Goal: Task Accomplishment & Management: Manage account settings

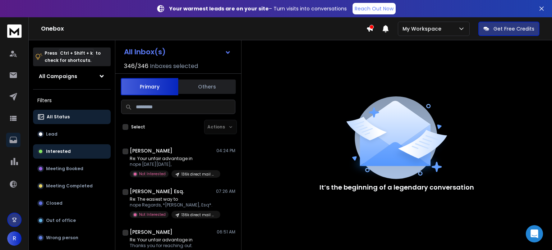
click at [59, 152] on p "Interested" at bounding box center [58, 151] width 25 height 6
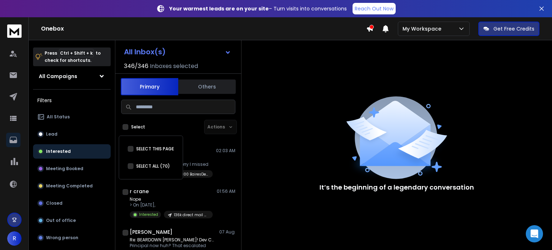
click at [129, 164] on button "SELECT THIS PAGE" at bounding box center [131, 166] width 6 height 6
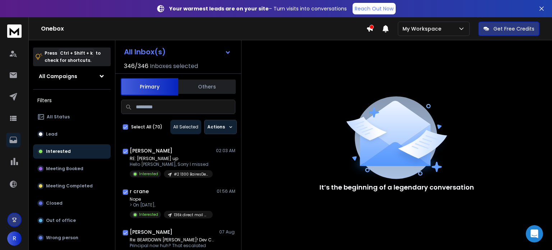
click at [224, 132] on button "Actions" at bounding box center [220, 127] width 33 height 14
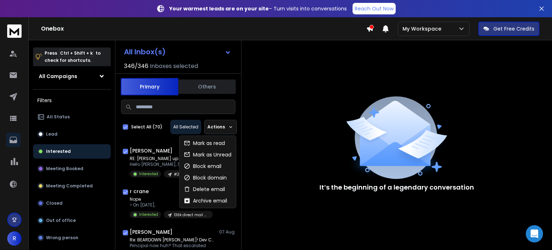
click at [257, 35] on div "Onebox My Workspace Get Free Credits" at bounding box center [276, 28] width 552 height 23
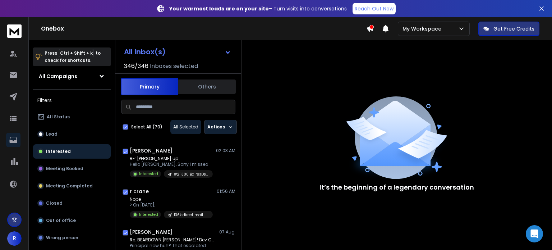
click at [217, 127] on p "Actions" at bounding box center [216, 127] width 18 height 6
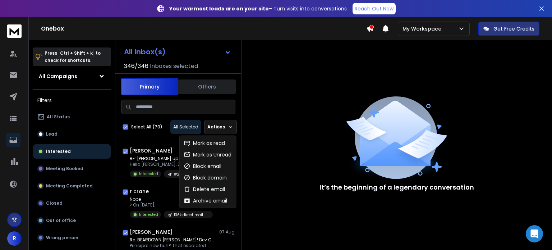
click at [266, 140] on div "It’s the beginning of a legendary conversation" at bounding box center [397, 146] width 311 height 212
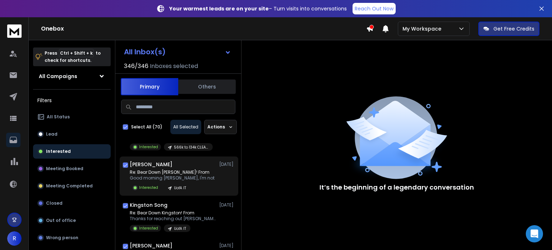
scroll to position [755, 0]
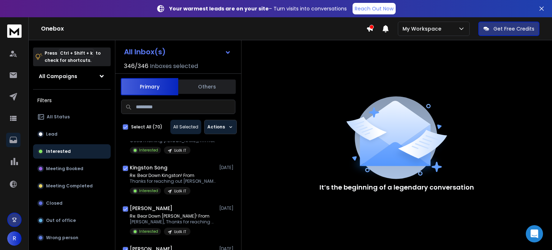
click at [220, 128] on p "Actions" at bounding box center [216, 127] width 18 height 6
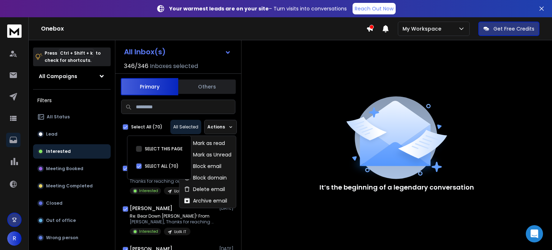
click at [123, 126] on button "SELECT THIS PAGE" at bounding box center [126, 127] width 6 height 6
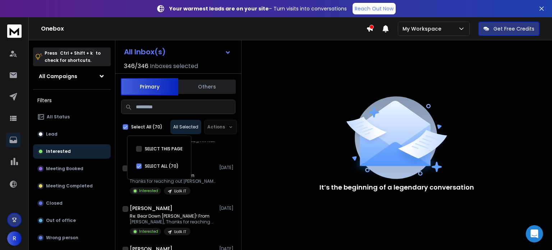
click at [124, 126] on button "SELECT THIS PAGE" at bounding box center [126, 127] width 6 height 6
click at [127, 125] on button "Select All (70)" at bounding box center [126, 127] width 6 height 6
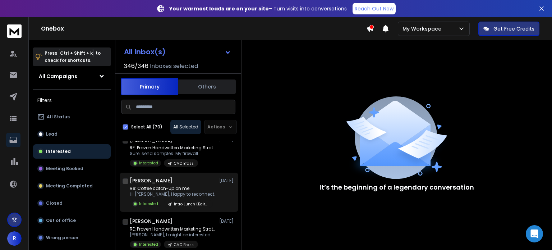
scroll to position [1929, 0]
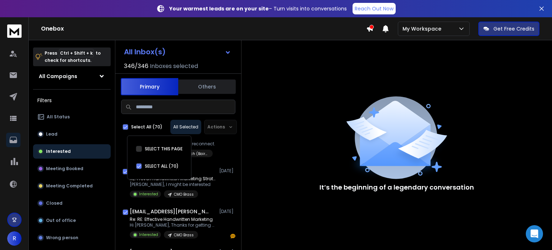
click at [139, 149] on button "SELECT THIS PAGE" at bounding box center [139, 149] width 6 height 6
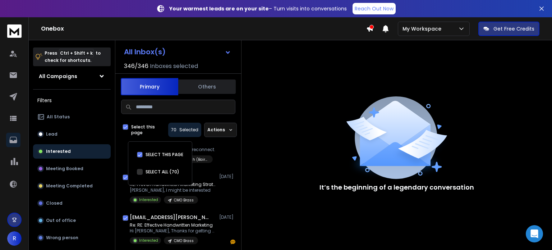
click at [140, 173] on button "SELECT THIS PAGE" at bounding box center [140, 172] width 6 height 6
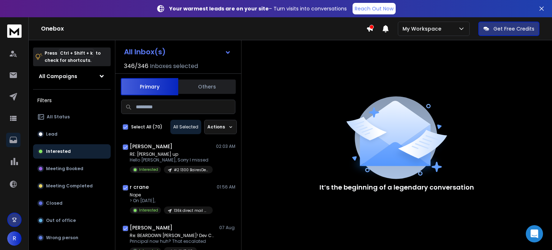
scroll to position [0, 0]
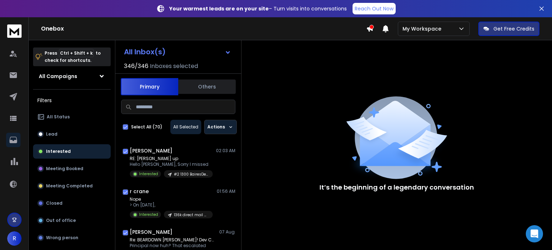
click at [224, 129] on p "Actions" at bounding box center [216, 127] width 18 height 6
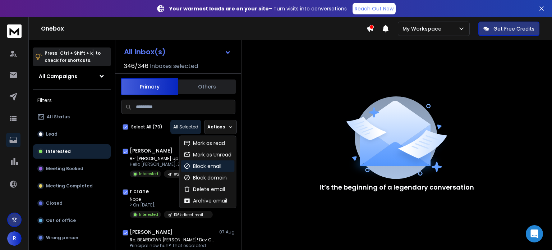
click at [219, 165] on div "Block email" at bounding box center [203, 165] width 38 height 7
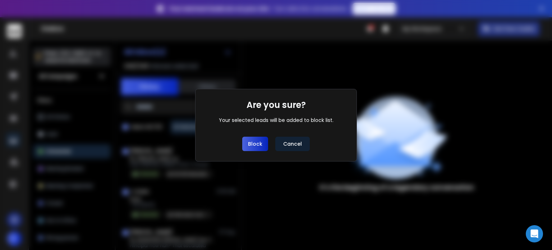
click at [289, 147] on button "Cancel" at bounding box center [292, 144] width 35 height 14
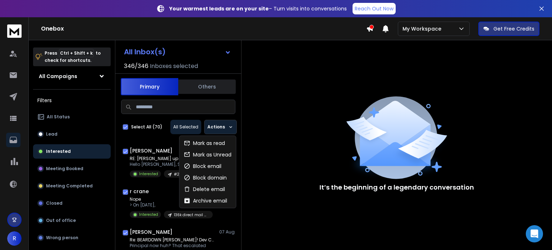
click at [221, 129] on p "Actions" at bounding box center [216, 127] width 18 height 6
click at [211, 170] on div "Block email" at bounding box center [208, 166] width 54 height 12
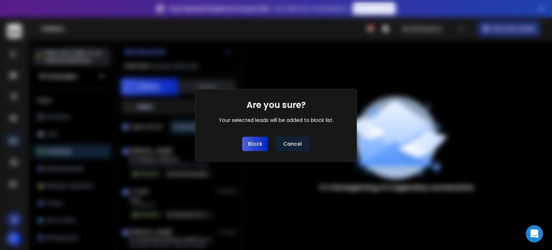
click at [253, 143] on p "Block" at bounding box center [255, 143] width 14 height 7
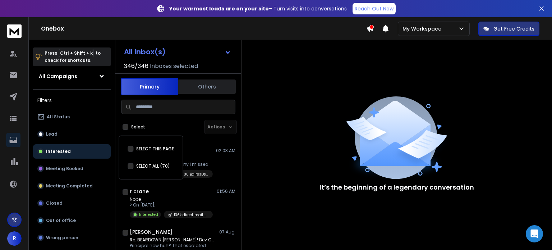
click at [130, 166] on button "SELECT THIS PAGE" at bounding box center [131, 166] width 6 height 6
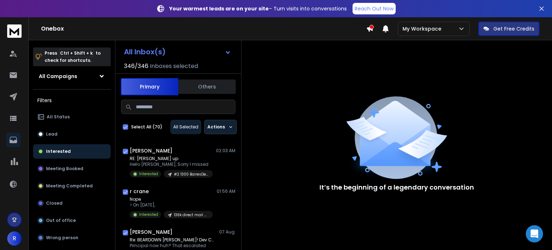
click at [219, 124] on p "Actions" at bounding box center [216, 127] width 18 height 6
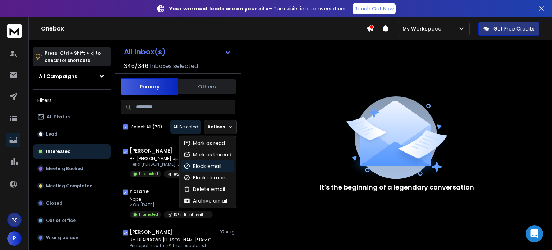
click at [221, 166] on div "Block email" at bounding box center [203, 165] width 38 height 7
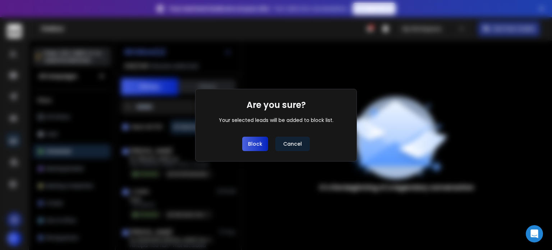
click at [248, 147] on p "Block" at bounding box center [255, 143] width 14 height 7
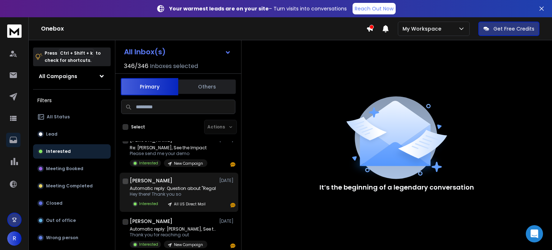
scroll to position [2734, 0]
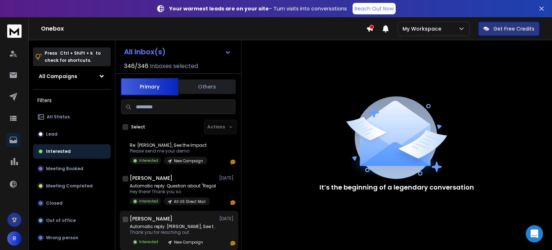
click at [127, 219] on button "button" at bounding box center [126, 219] width 6 height 6
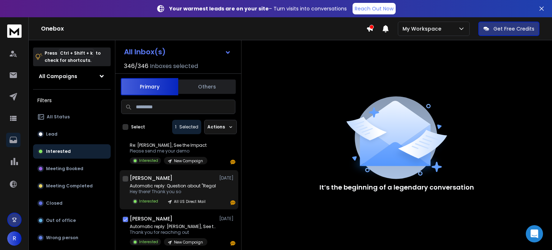
click at [127, 176] on button "button" at bounding box center [126, 179] width 6 height 6
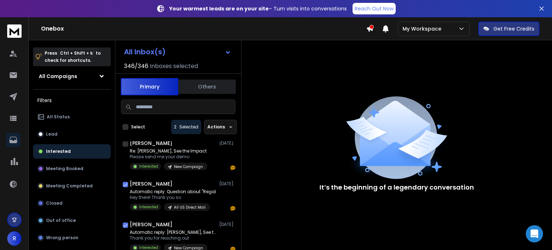
scroll to position [2682, 0]
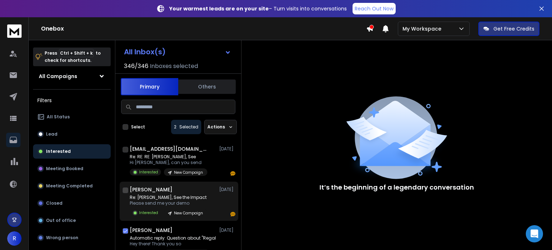
click at [124, 191] on button "button" at bounding box center [126, 190] width 6 height 6
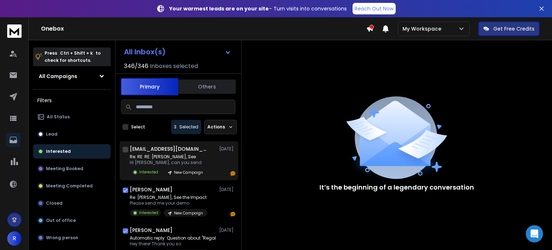
click at [125, 150] on button "button" at bounding box center [126, 150] width 6 height 6
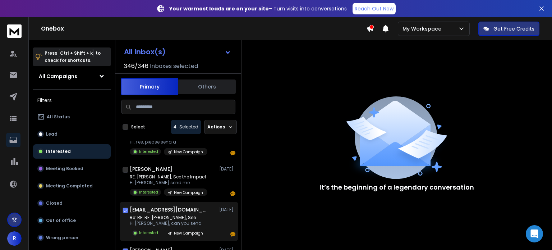
scroll to position [2610, 0]
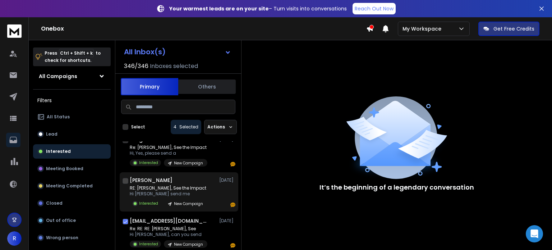
click at [125, 182] on button "button" at bounding box center [126, 181] width 6 height 6
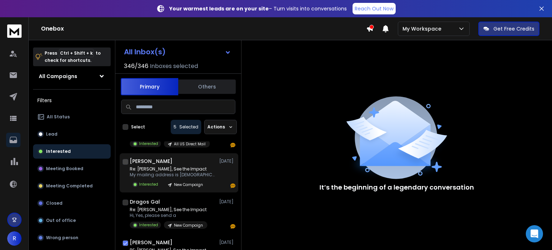
scroll to position [2538, 0]
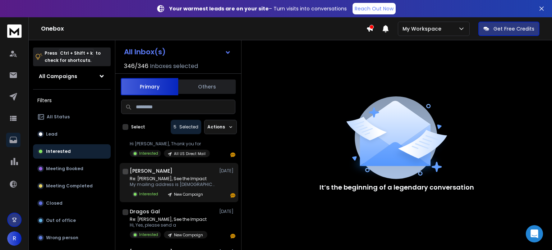
click at [126, 170] on button "button" at bounding box center [126, 172] width 6 height 6
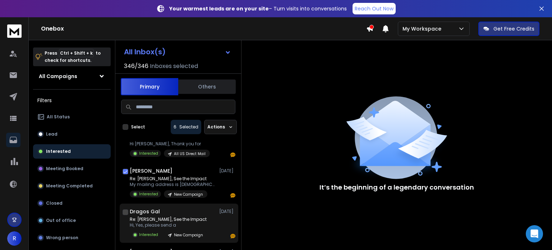
click at [124, 213] on button "button" at bounding box center [126, 212] width 6 height 6
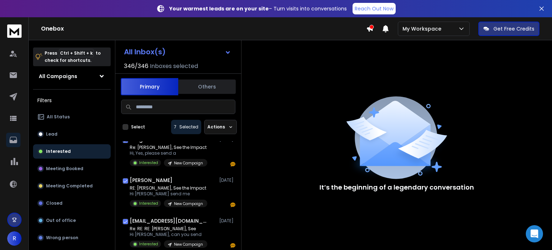
scroll to position [2466, 0]
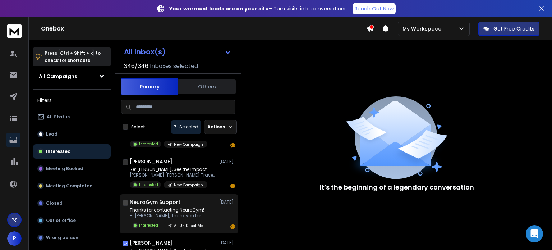
click at [128, 202] on button "button" at bounding box center [126, 203] width 6 height 6
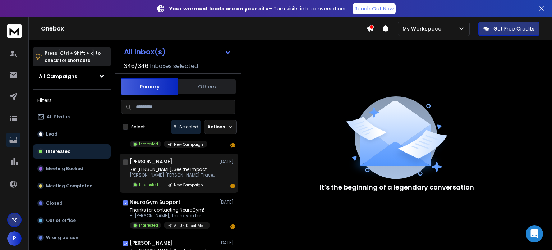
click at [125, 163] on button "button" at bounding box center [126, 162] width 6 height 6
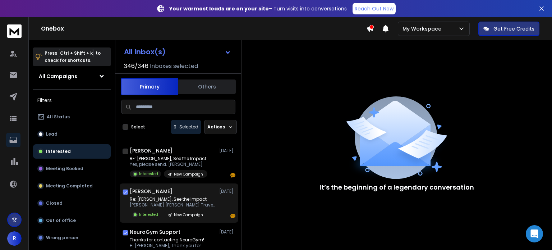
scroll to position [2395, 0]
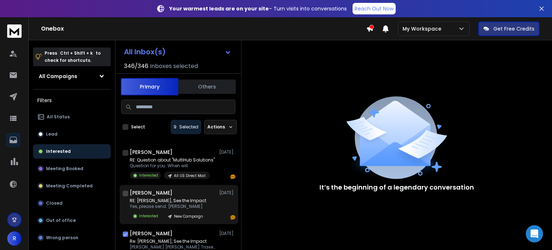
click at [126, 194] on button "button" at bounding box center [126, 193] width 6 height 6
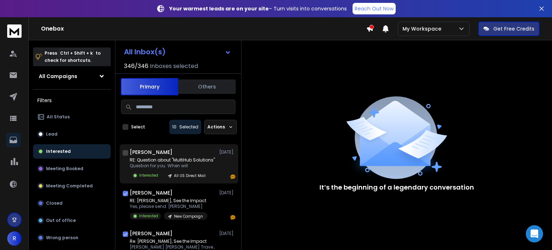
click at [127, 152] on button "button" at bounding box center [126, 153] width 6 height 6
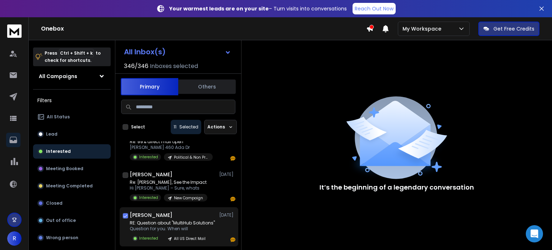
scroll to position [2287, 0]
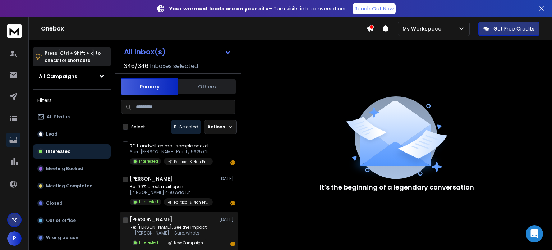
click at [127, 222] on div at bounding box center [126, 231] width 6 height 28
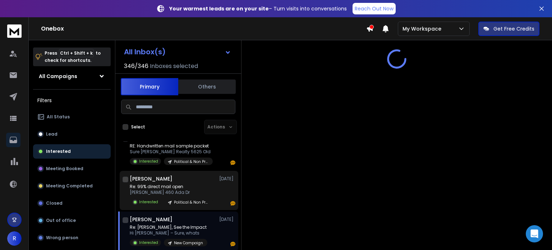
click at [126, 181] on div at bounding box center [126, 190] width 6 height 28
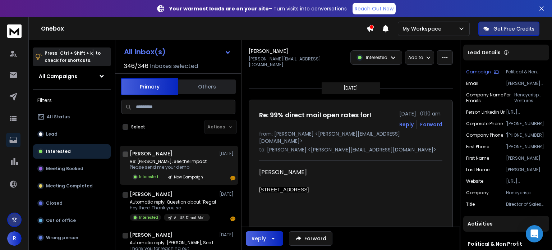
scroll to position [2734, 0]
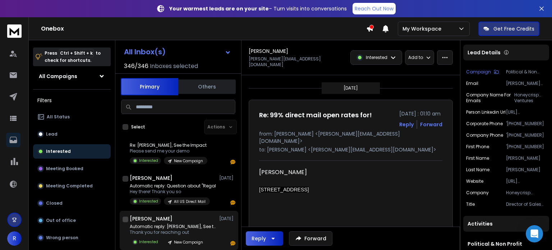
click at [127, 220] on button "button" at bounding box center [126, 219] width 6 height 6
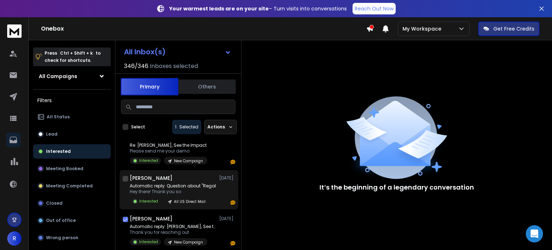
click at [127, 179] on button "button" at bounding box center [126, 179] width 6 height 6
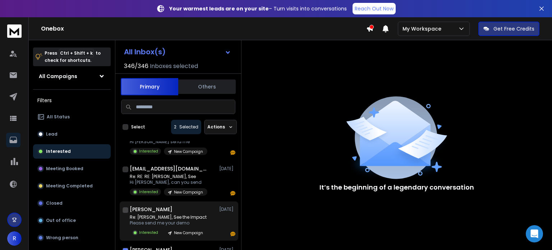
click at [124, 208] on button "button" at bounding box center [126, 210] width 6 height 6
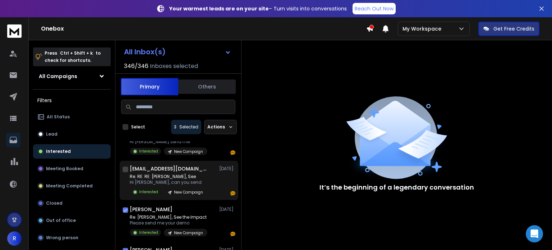
click at [128, 170] on button "button" at bounding box center [126, 169] width 6 height 6
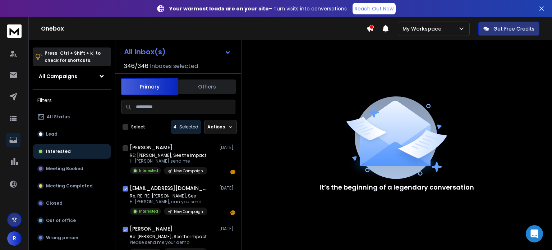
scroll to position [2590, 0]
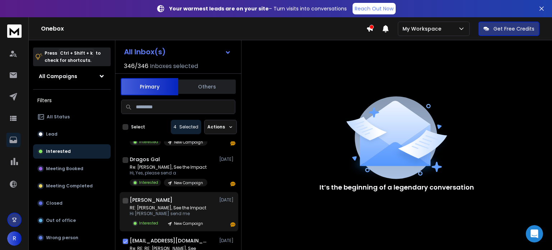
click at [127, 201] on button "button" at bounding box center [126, 201] width 6 height 6
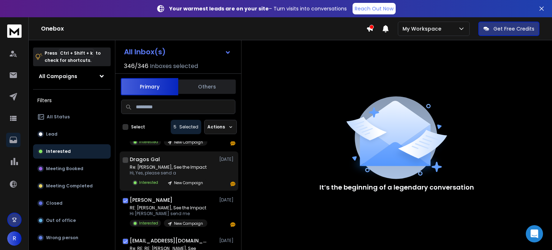
click at [125, 160] on button "button" at bounding box center [126, 160] width 6 height 6
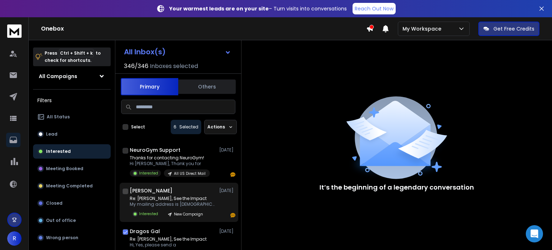
click at [127, 192] on button "button" at bounding box center [126, 191] width 6 height 6
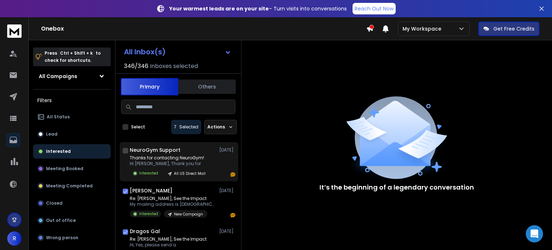
click at [125, 151] on button "button" at bounding box center [126, 151] width 6 height 6
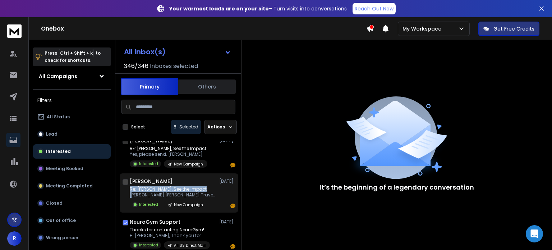
click at [133, 193] on div "Phil Young 13 Jul, 2024 Re: Phil, See the Impact Phil Young Noseworthy Travel S…" at bounding box center [179, 192] width 119 height 39
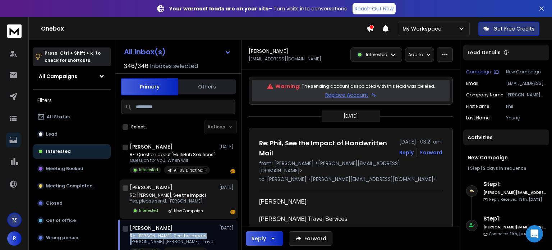
scroll to position [2411, 0]
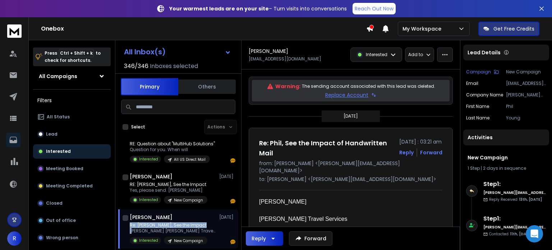
click at [126, 216] on button "button" at bounding box center [126, 218] width 6 height 6
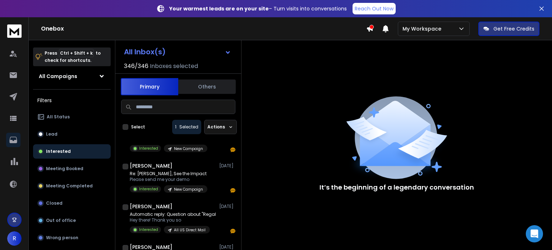
scroll to position [2754, 0]
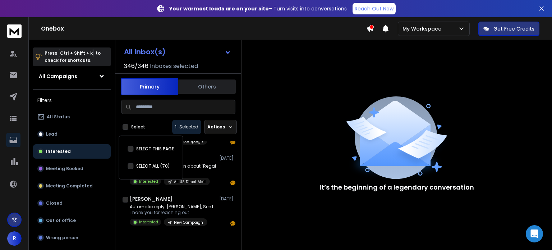
click at [129, 167] on button "SELECT THIS PAGE" at bounding box center [131, 166] width 6 height 6
click at [263, 150] on div "It’s the beginning of a legendary conversation" at bounding box center [397, 146] width 311 height 212
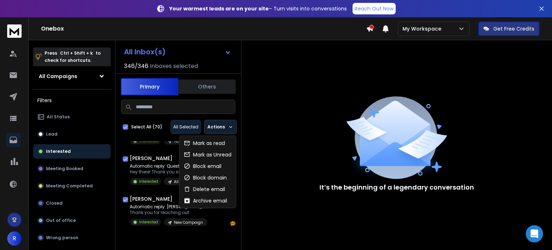
click at [222, 129] on p "Actions" at bounding box center [216, 127] width 18 height 6
click at [211, 167] on div "Block email" at bounding box center [203, 165] width 38 height 7
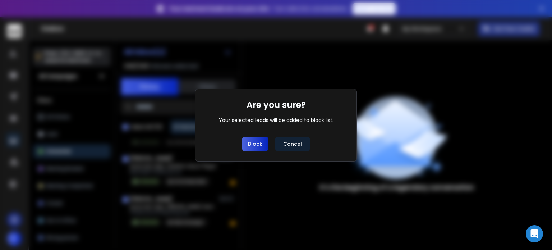
click at [257, 141] on p "Block" at bounding box center [255, 143] width 14 height 7
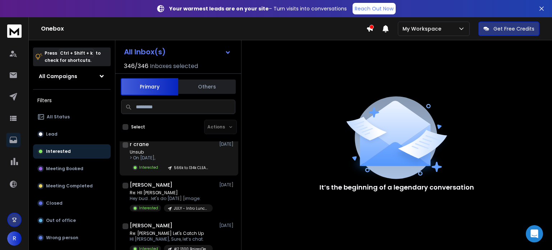
scroll to position [1009, 0]
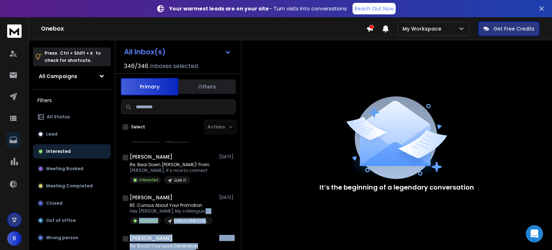
drag, startPoint x: 239, startPoint y: 211, endPoint x: 250, endPoint y: 152, distance: 60.0
click at [252, 151] on div "All Inbox(s) 346 / 346 Inboxes selected Primary Others Select Actions Mejia 02:…" at bounding box center [333, 165] width 437 height 250
click at [257, 208] on div "It’s the beginning of a legendary conversation" at bounding box center [397, 146] width 311 height 212
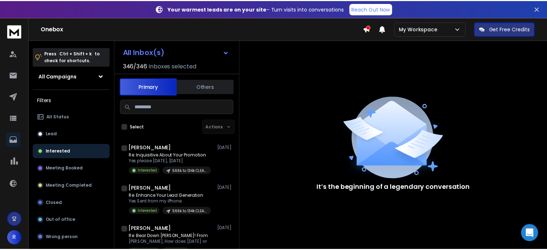
scroll to position [0, 0]
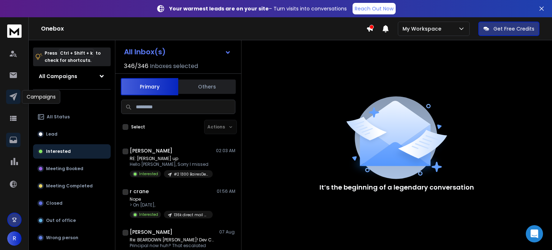
click at [19, 90] on link at bounding box center [13, 96] width 14 height 14
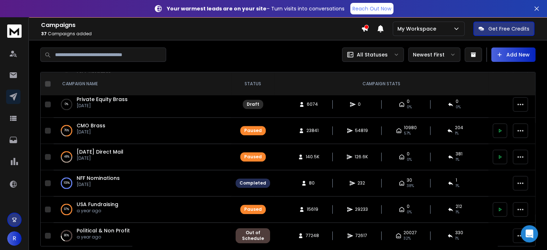
scroll to position [893, 0]
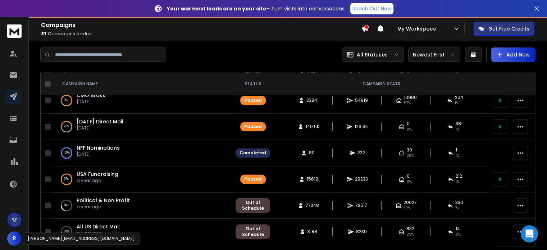
click at [15, 236] on span "R" at bounding box center [14, 238] width 14 height 14
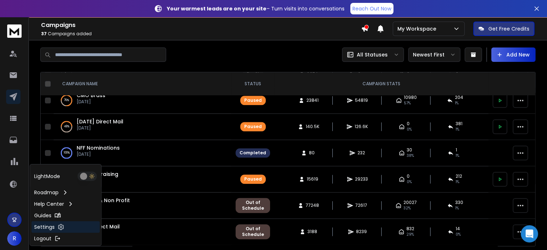
click at [49, 224] on p "Settings" at bounding box center [44, 226] width 20 height 7
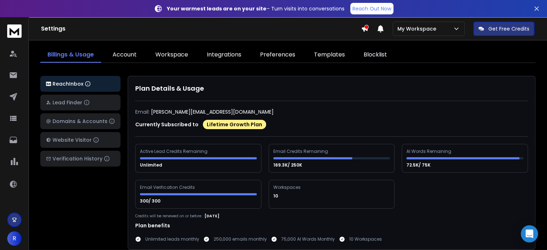
click at [129, 47] on link "Account" at bounding box center [124, 54] width 38 height 15
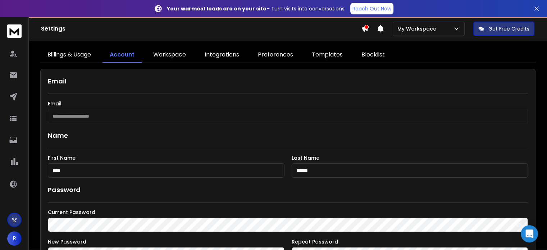
click at [165, 57] on link "Workspace" at bounding box center [169, 54] width 47 height 15
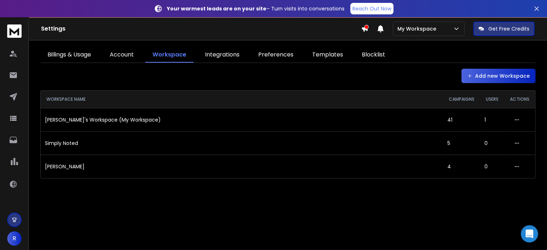
click at [378, 59] on link "Blocklist" at bounding box center [373, 54] width 38 height 15
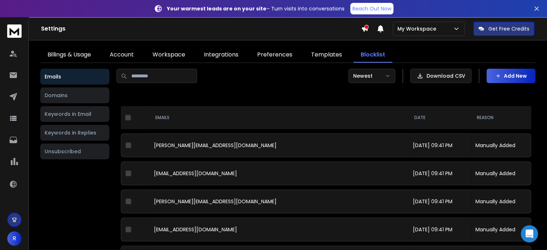
click at [543, 131] on div "Billings & Usage Account Workspace Integrations Preferences Templates Blocklist…" at bounding box center [288, 159] width 518 height 239
click at [282, 81] on div "Newest Download CSV Add New" at bounding box center [325, 76] width 419 height 14
click at [6, 100] on link at bounding box center [13, 96] width 14 height 14
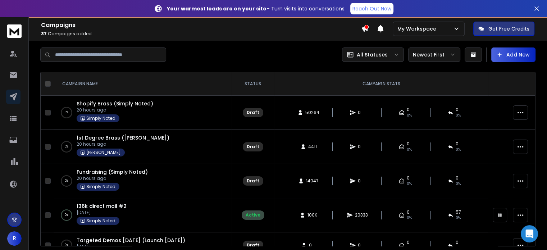
click at [544, 153] on div "Campaigns 37 Campaigns Added All Statuses Newest First Add New CAMPAIGN NAME ST…" at bounding box center [288, 146] width 518 height 213
click at [101, 141] on p "20 hours ago" at bounding box center [123, 144] width 93 height 6
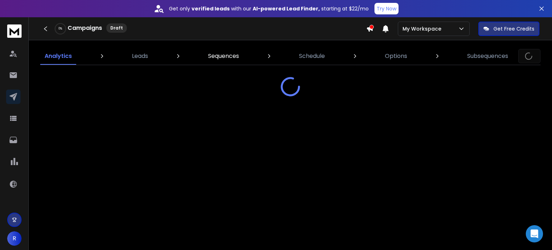
click at [214, 57] on p "Sequences" at bounding box center [223, 56] width 31 height 9
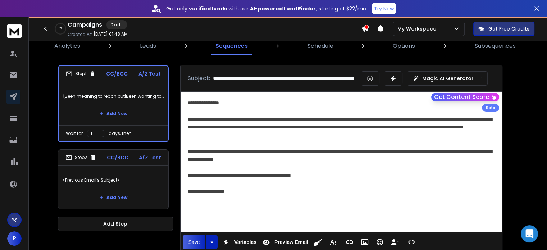
scroll to position [36, 0]
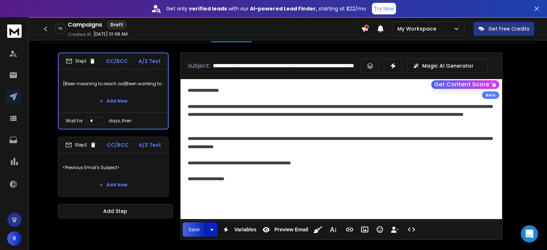
drag, startPoint x: 288, startPoint y: 172, endPoint x: 280, endPoint y: 174, distance: 7.8
click at [283, 171] on div "**********" at bounding box center [341, 167] width 307 height 16
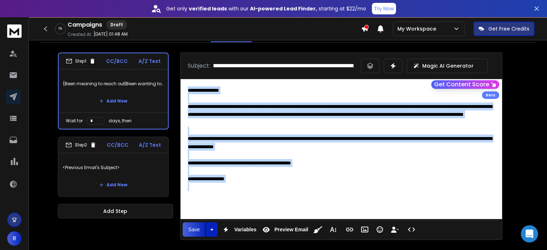
drag, startPoint x: 254, startPoint y: 183, endPoint x: 147, endPoint y: 70, distance: 155.6
click at [147, 70] on div "**********" at bounding box center [288, 145] width 460 height 187
copy div "**********"
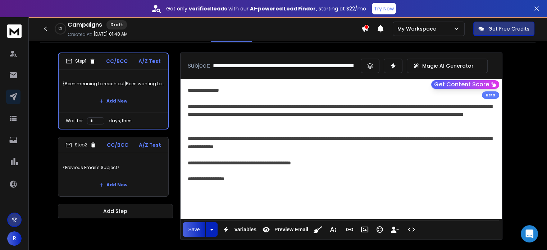
click at [528, 89] on div "**********" at bounding box center [287, 146] width 495 height 193
